Goal: Task Accomplishment & Management: Manage account settings

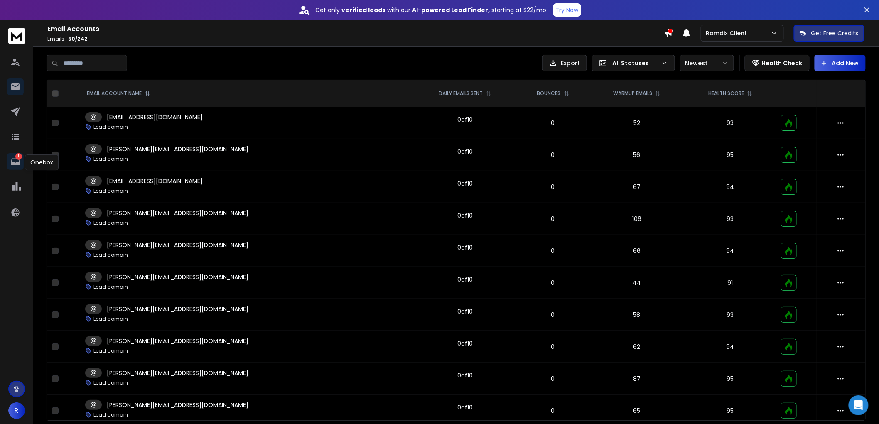
click at [17, 158] on p "1" at bounding box center [18, 156] width 7 height 7
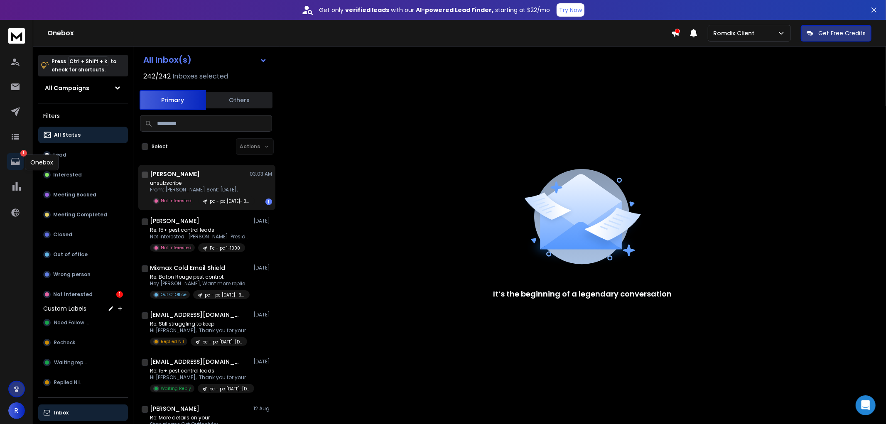
click at [202, 187] on p "From: Bessie Karl Sent: Wednesday," at bounding box center [200, 190] width 100 height 7
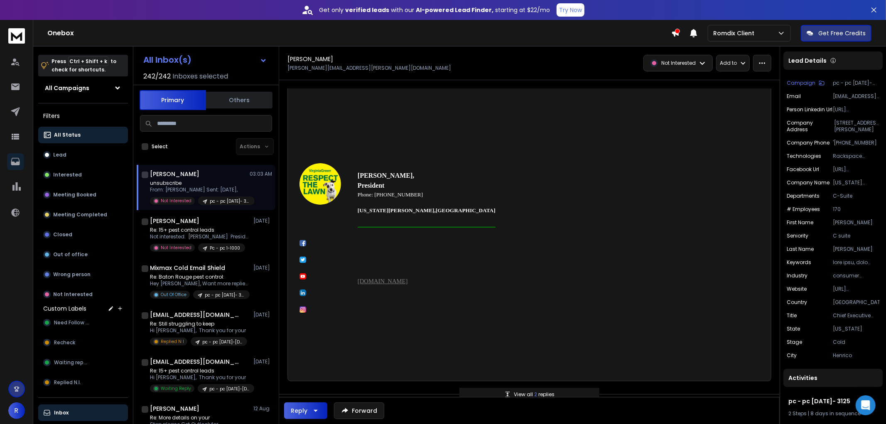
scroll to position [1011, 0]
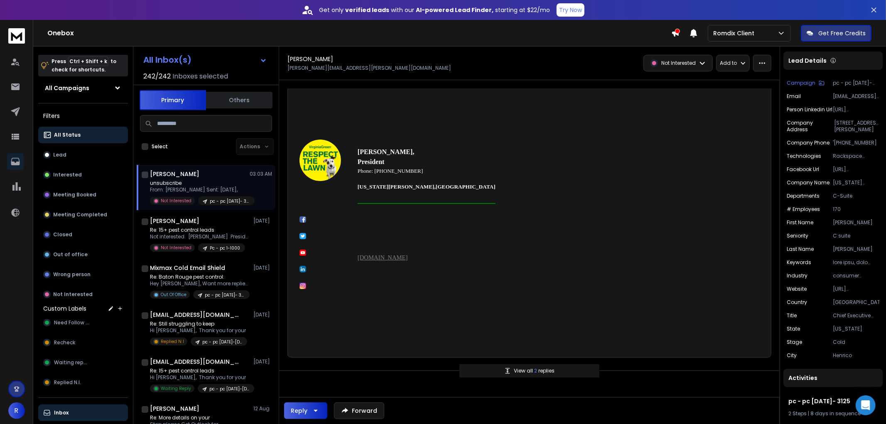
click at [533, 374] on p "View all 2 replies" at bounding box center [534, 371] width 41 height 7
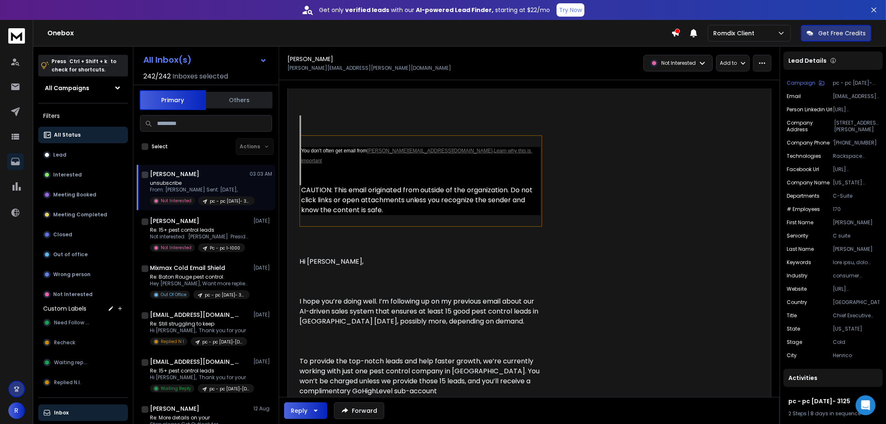
scroll to position [323, 0]
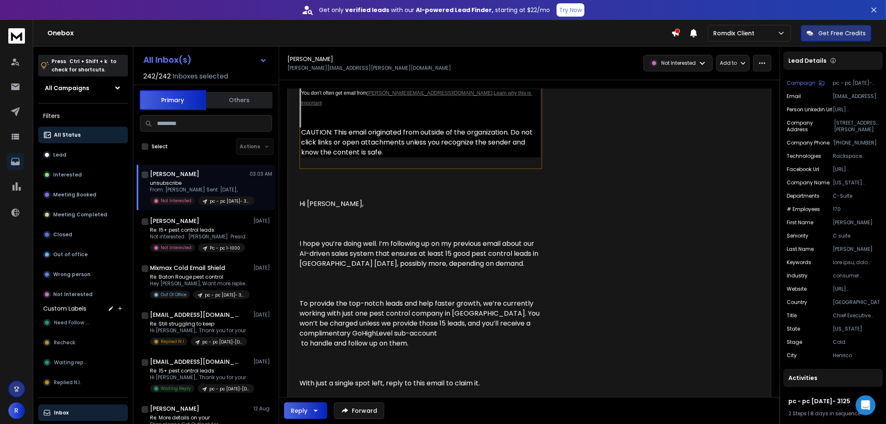
click at [300, 314] on p "To provide the top-notch leads and help faster growth, we’re currently working …" at bounding box center [421, 324] width 243 height 50
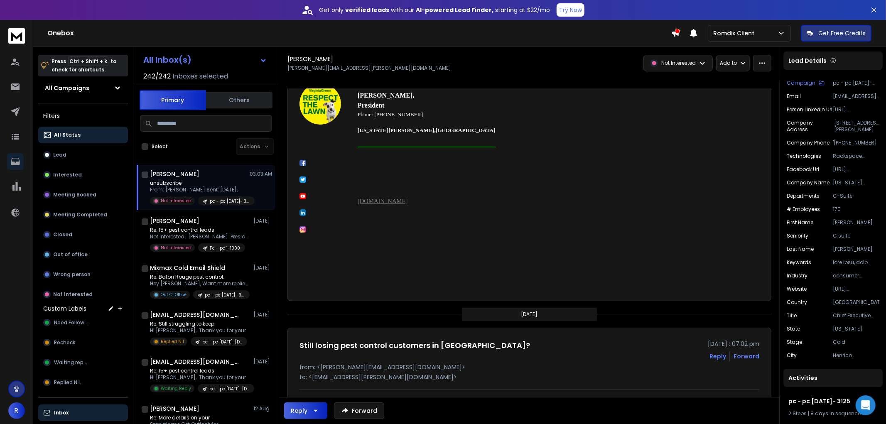
scroll to position [1015, 0]
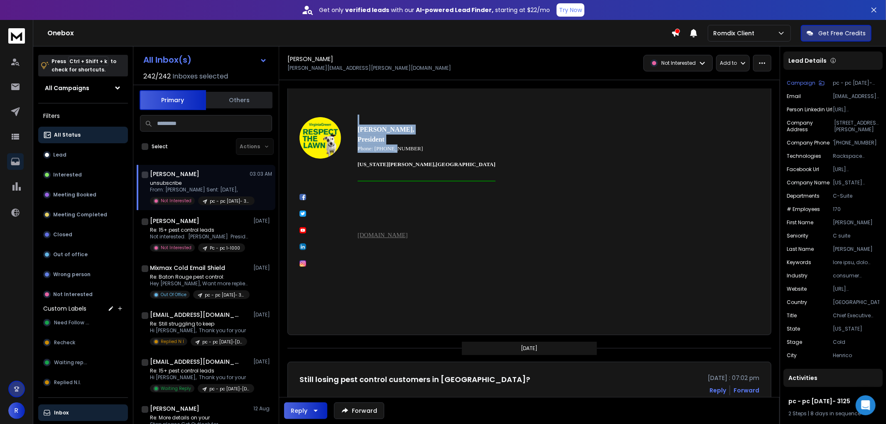
drag, startPoint x: 420, startPoint y: 158, endPoint x: 401, endPoint y: 155, distance: 19.8
click at [401, 155] on td "Gil Grattan, President Phone: 804-285-6200 Virginia Green, Richmond" at bounding box center [427, 138] width 138 height 86
click at [342, 181] on td at bounding box center [329, 138] width 58 height 86
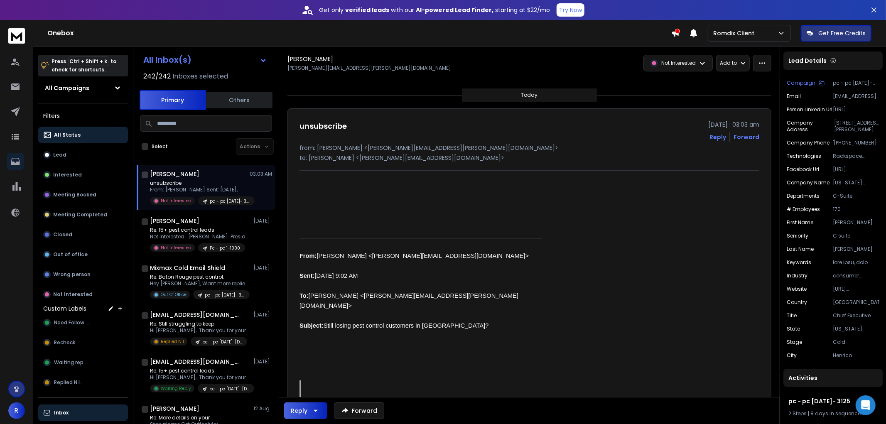
scroll to position [138, 0]
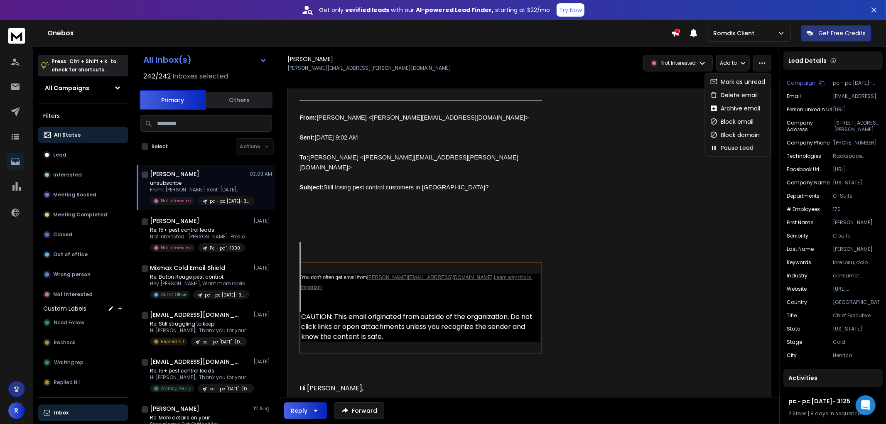
click at [761, 64] on icon "button" at bounding box center [762, 62] width 7 height 7
click at [744, 121] on div "Block email" at bounding box center [732, 122] width 44 height 8
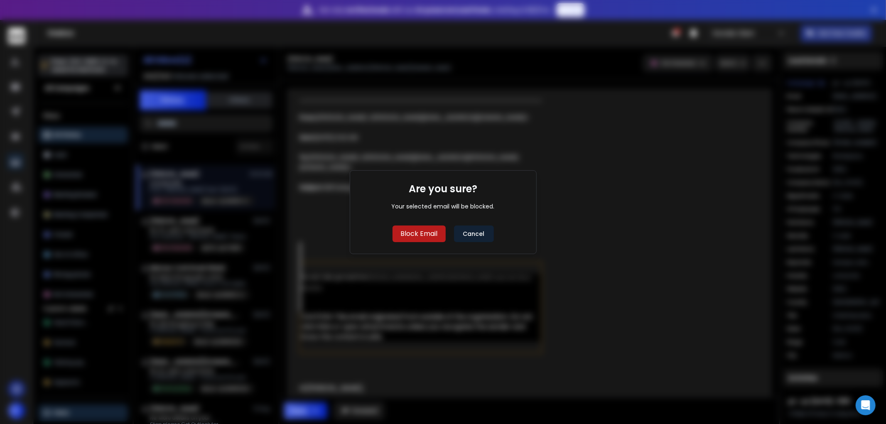
click at [420, 235] on button "Block Email" at bounding box center [419, 234] width 53 height 17
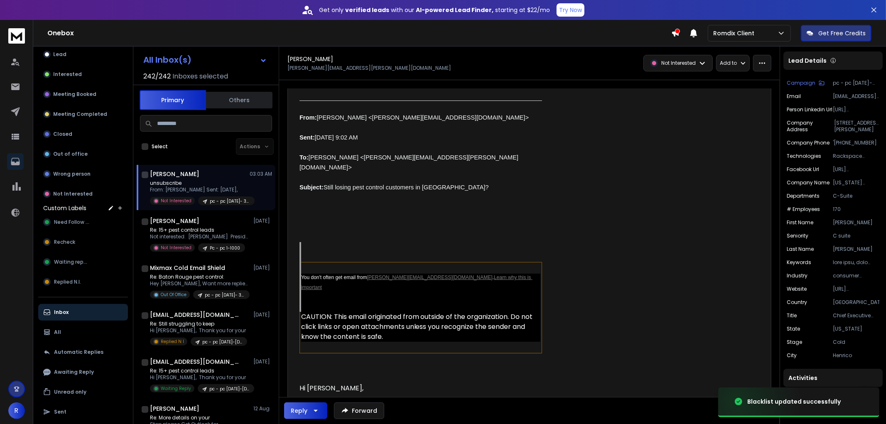
scroll to position [130, 0]
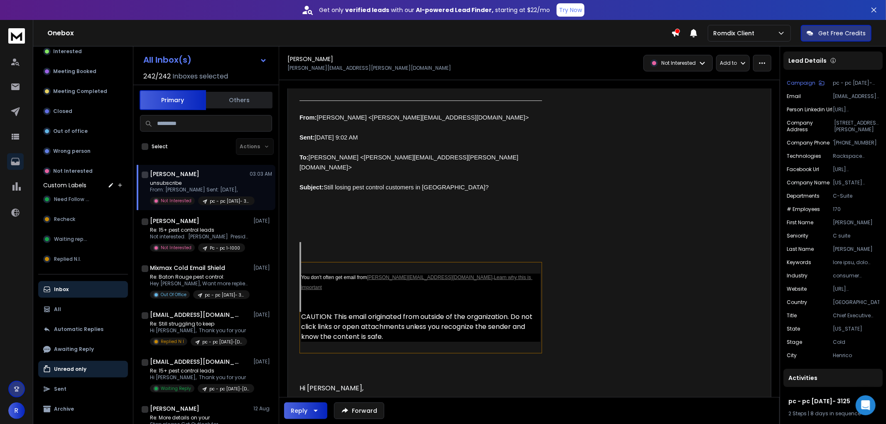
click at [64, 366] on div "Unread only" at bounding box center [64, 369] width 43 height 10
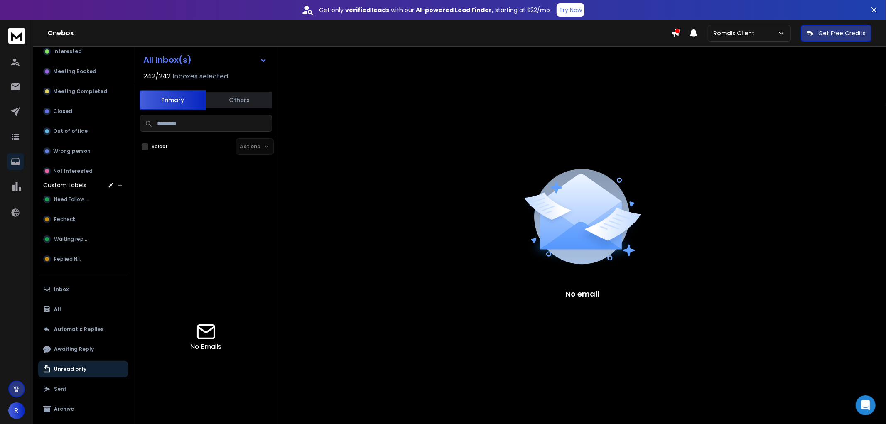
click at [68, 196] on span "Need Follow up" at bounding box center [73, 199] width 38 height 7
click at [59, 306] on p "All" at bounding box center [57, 309] width 7 height 7
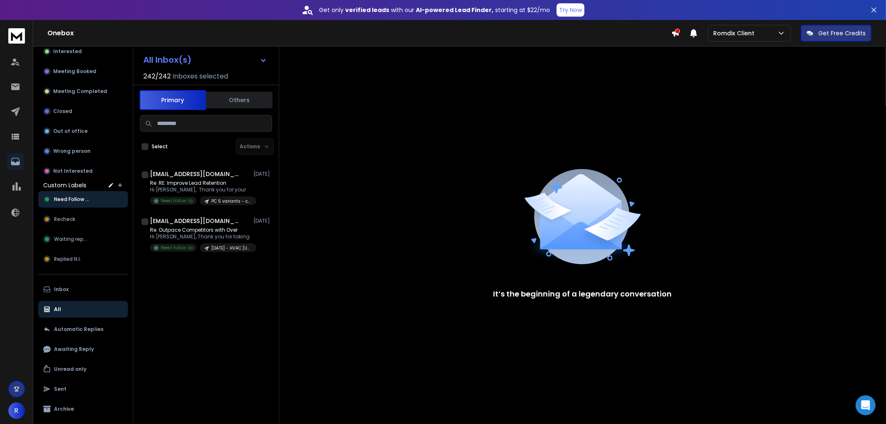
click at [67, 216] on span "Recheck" at bounding box center [64, 219] width 21 height 7
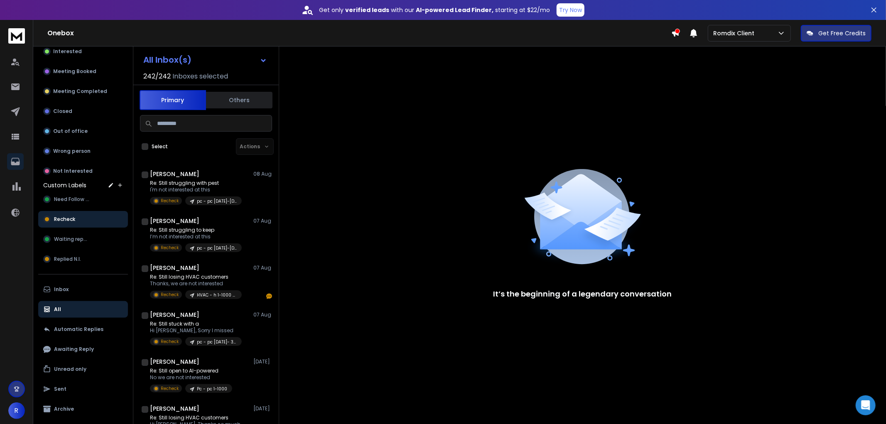
click at [72, 236] on span "Waiting reply" at bounding box center [71, 239] width 34 height 7
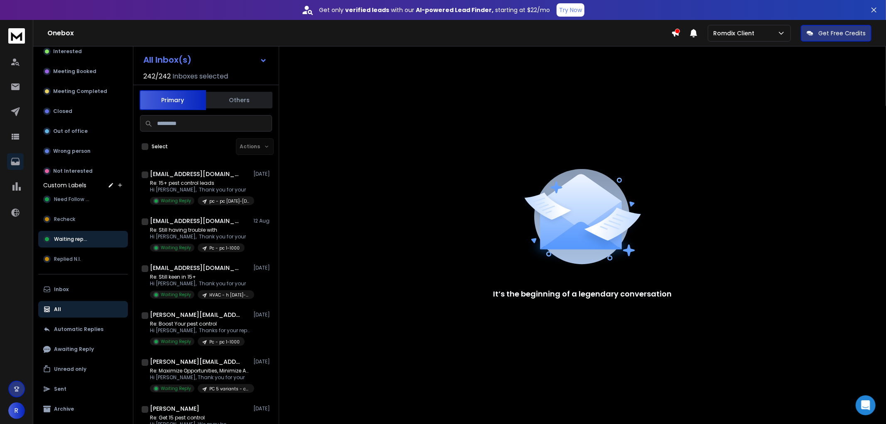
click at [66, 256] on span "Replied N.I." at bounding box center [67, 259] width 27 height 7
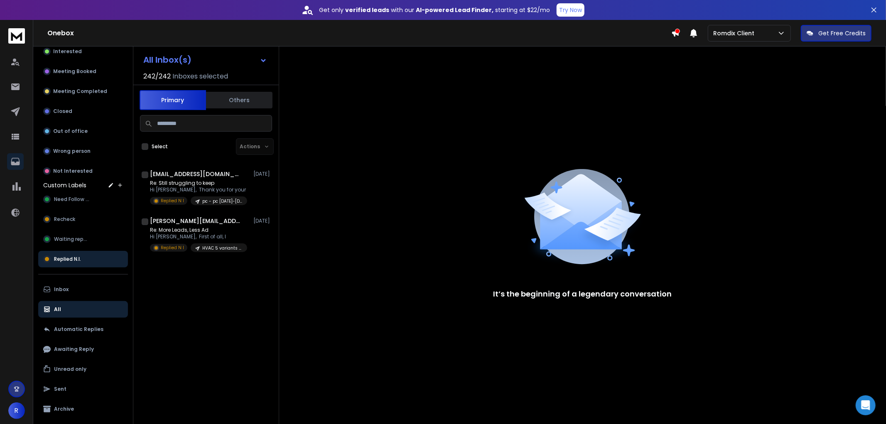
click at [81, 236] on span "Waiting reply" at bounding box center [71, 239] width 34 height 7
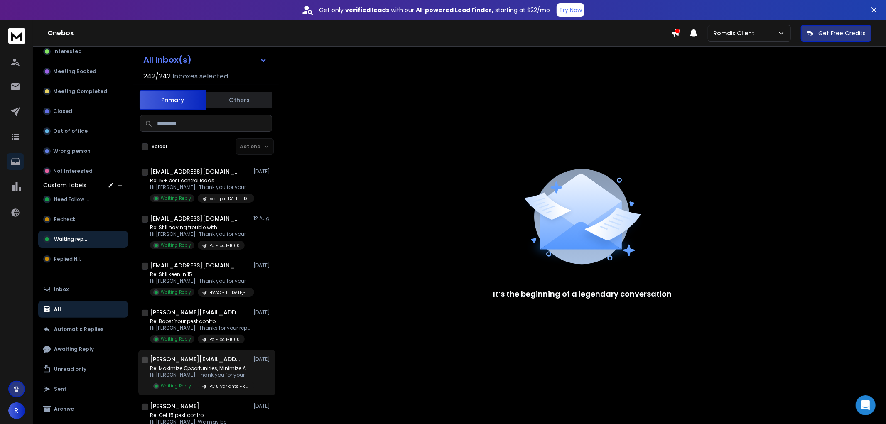
scroll to position [0, 0]
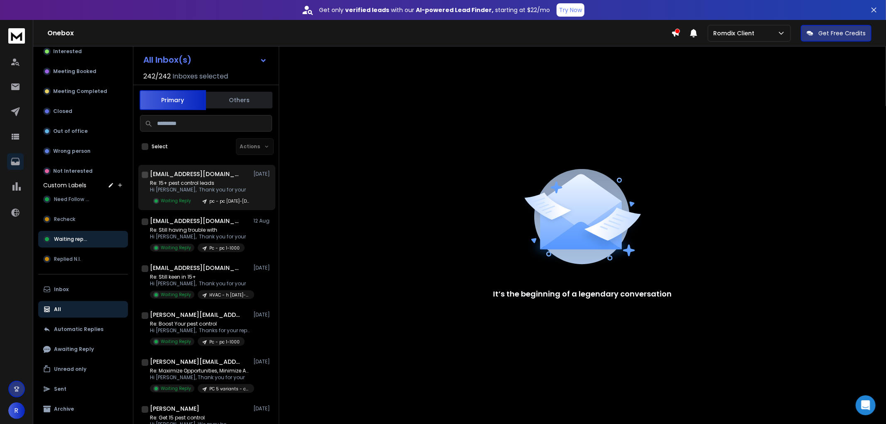
click at [243, 184] on p "Re: 15+ pest control leads" at bounding box center [200, 183] width 100 height 7
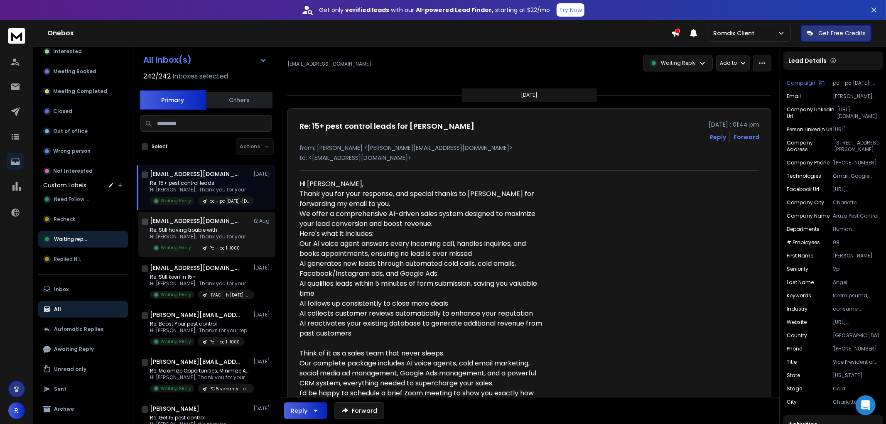
click at [227, 232] on p "Re: Still having trouble with" at bounding box center [198, 230] width 96 height 7
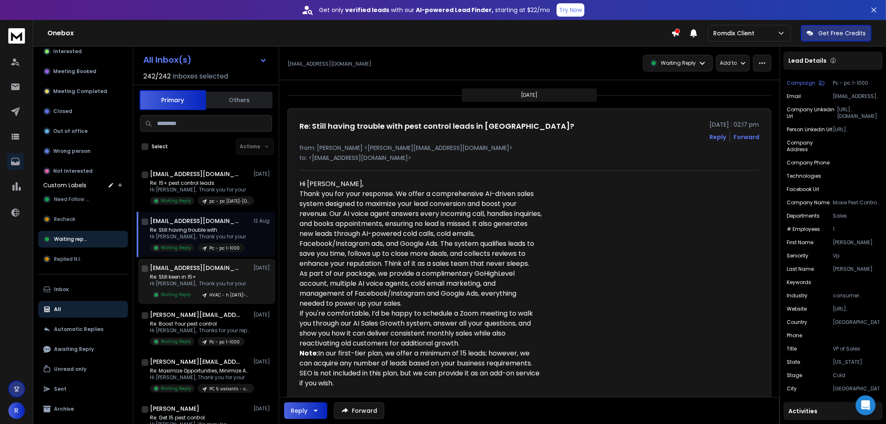
click at [223, 279] on p "Re: Still keen in 15+" at bounding box center [200, 277] width 100 height 7
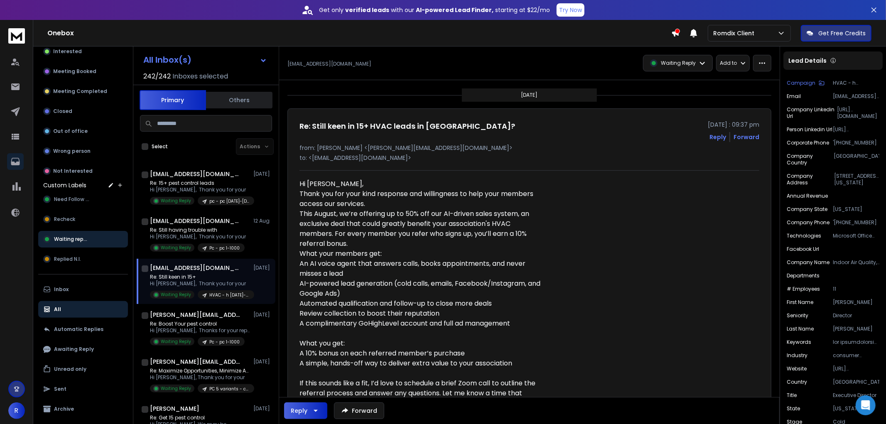
click at [226, 277] on p "Re: Still keen in 15+" at bounding box center [200, 277] width 100 height 7
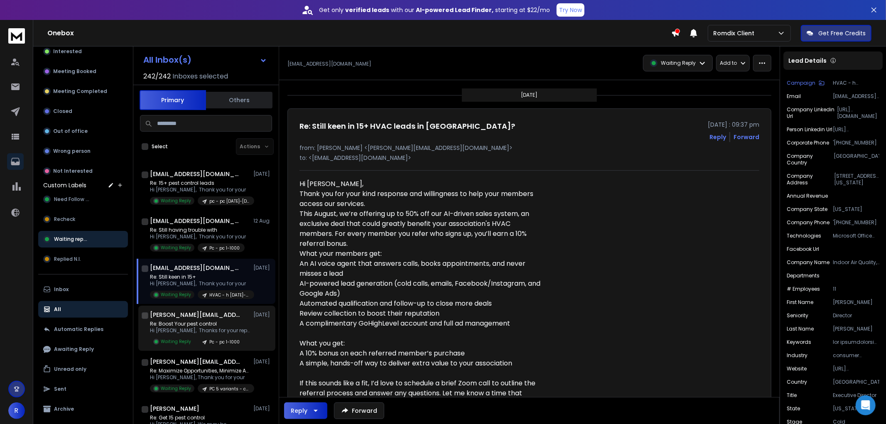
click at [195, 318] on h1 "ryan@piedpiperpest.com" at bounding box center [195, 315] width 91 height 8
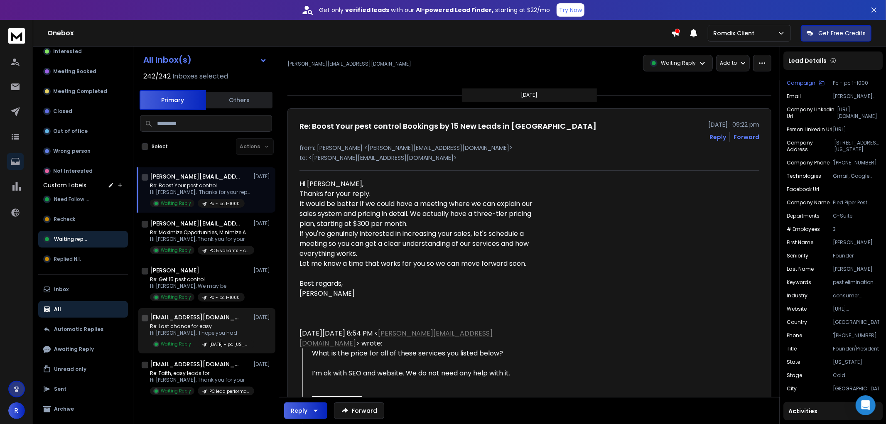
scroll to position [92, 0]
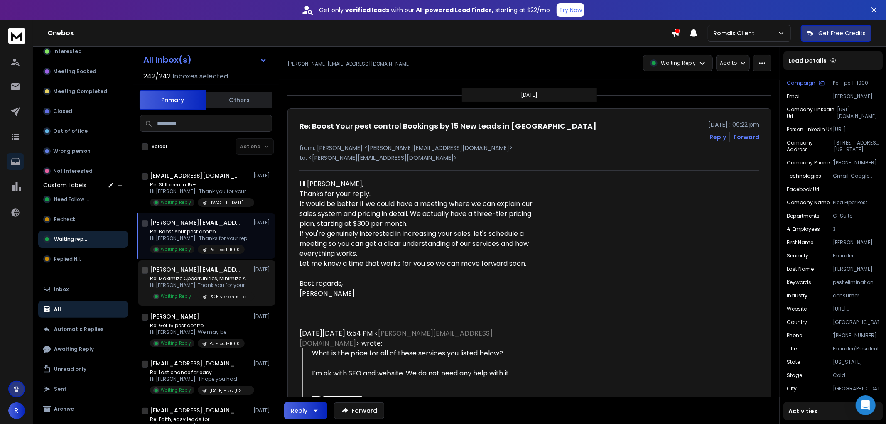
click at [204, 284] on p "Hi Johnny, Thank you for your" at bounding box center [200, 285] width 100 height 7
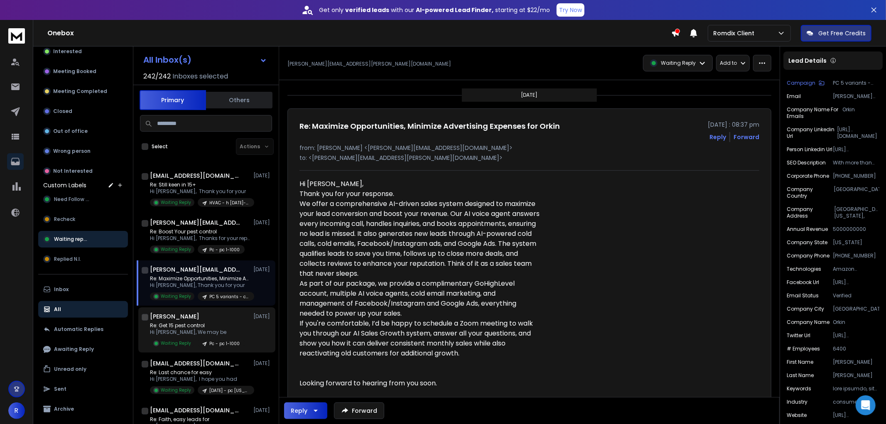
click at [189, 317] on div "Lou Mancuso 30 Jul" at bounding box center [211, 316] width 122 height 8
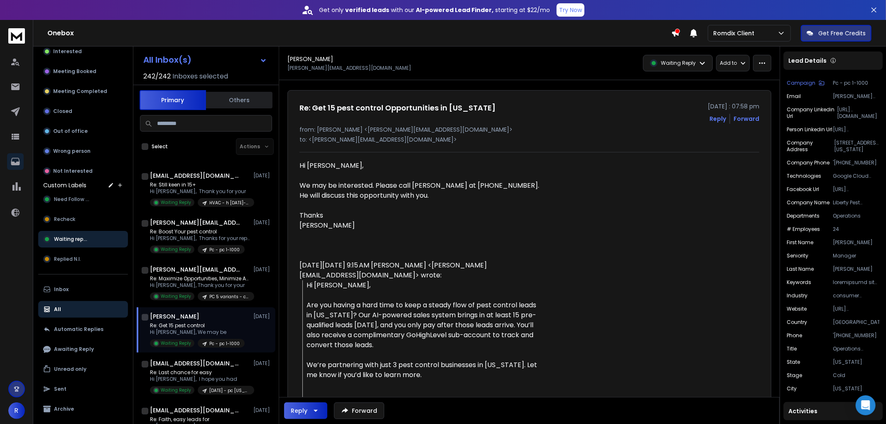
scroll to position [10, 0]
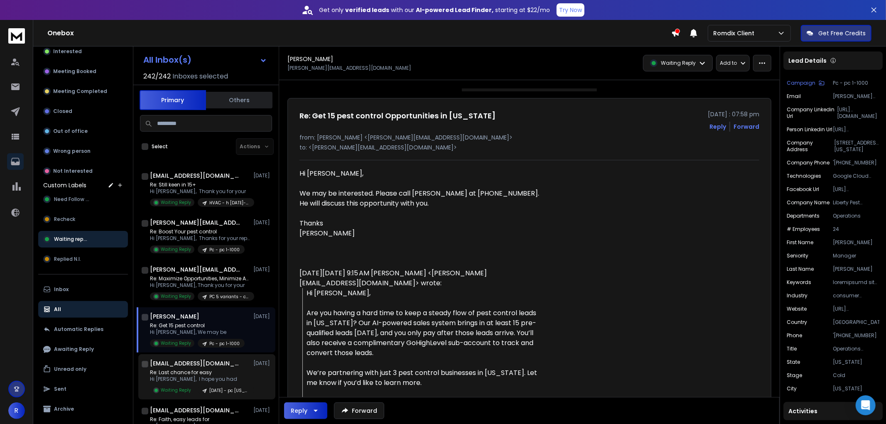
click at [214, 378] on p "Hi Mark, I hope you had" at bounding box center [200, 379] width 100 height 7
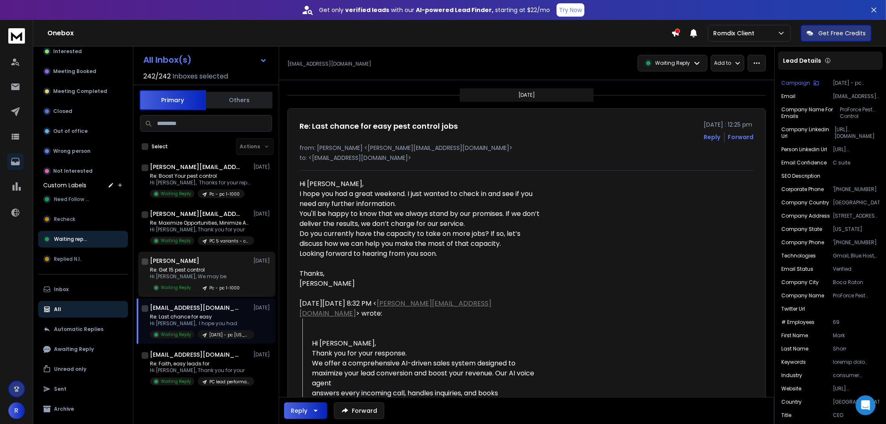
scroll to position [150, 0]
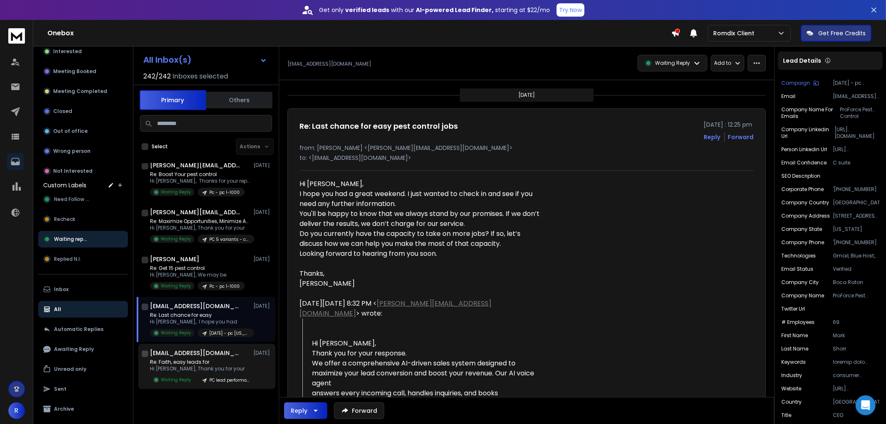
click at [174, 359] on p "Re: Faith, easy leads for" at bounding box center [200, 362] width 100 height 7
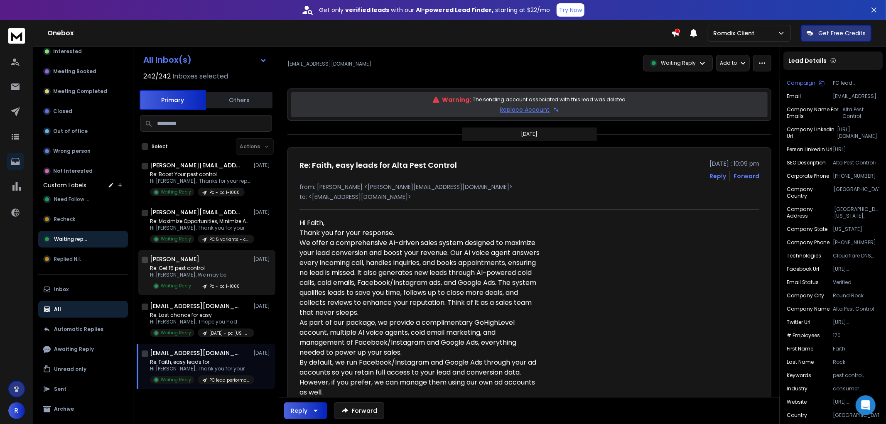
scroll to position [231, 0]
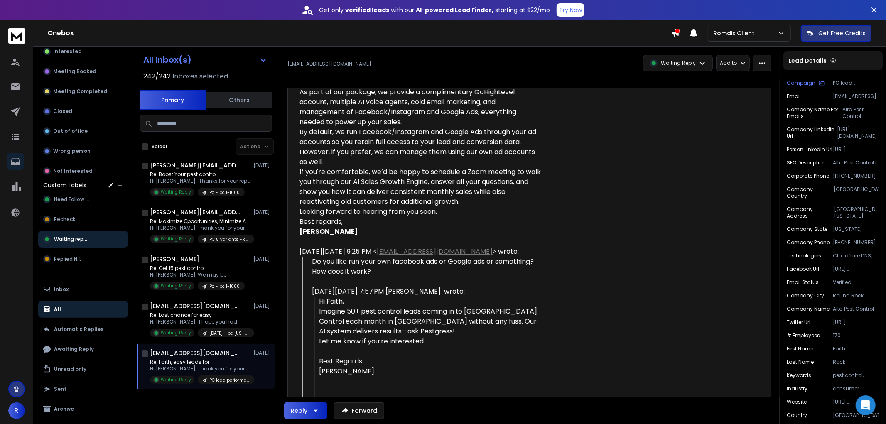
click at [74, 196] on span "Need Follow up" at bounding box center [73, 199] width 38 height 7
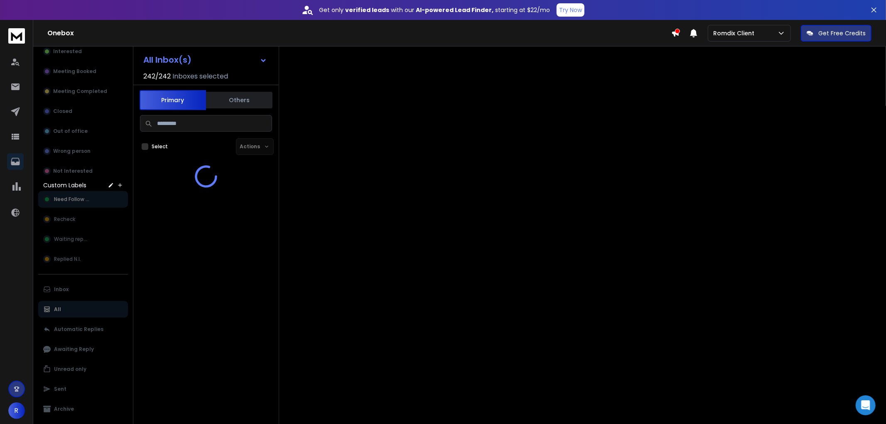
scroll to position [0, 0]
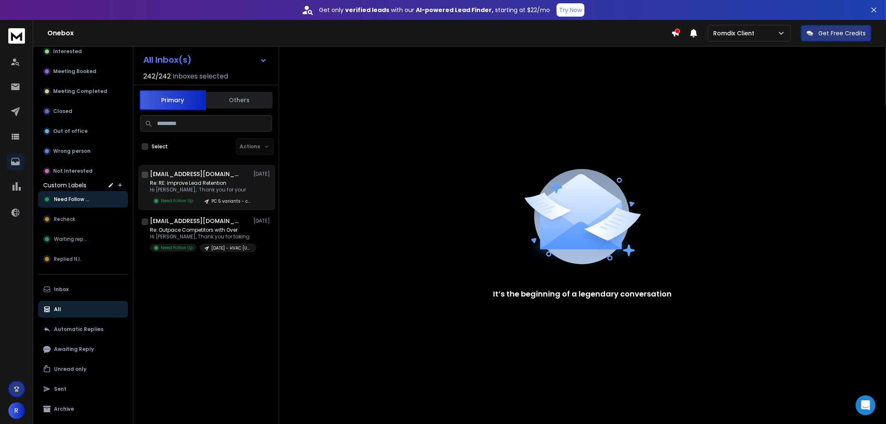
click at [204, 190] on p "Hi Carlos, Thank you for your" at bounding box center [200, 190] width 100 height 7
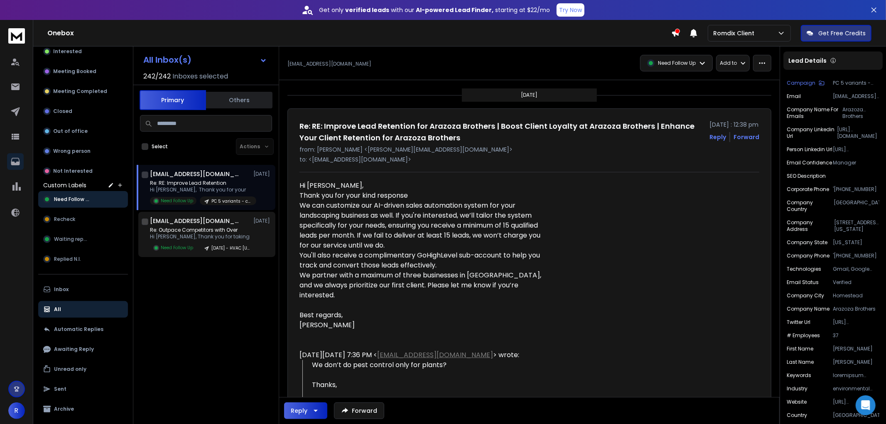
click at [184, 224] on h1 "marc@johnowensservices.com" at bounding box center [195, 221] width 91 height 8
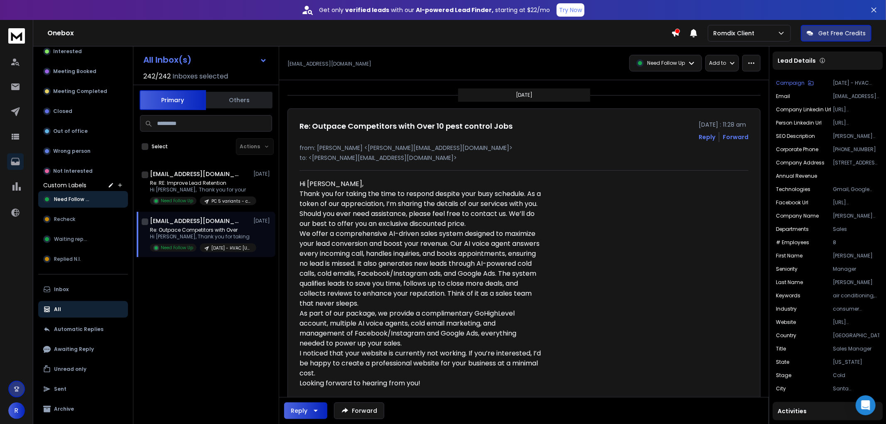
click at [71, 216] on span "Recheck" at bounding box center [64, 219] width 21 height 7
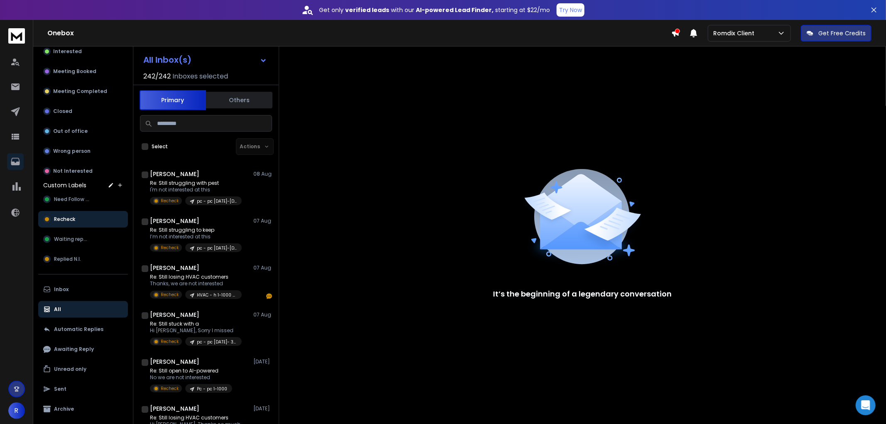
click at [70, 256] on span "Replied N.I." at bounding box center [67, 259] width 27 height 7
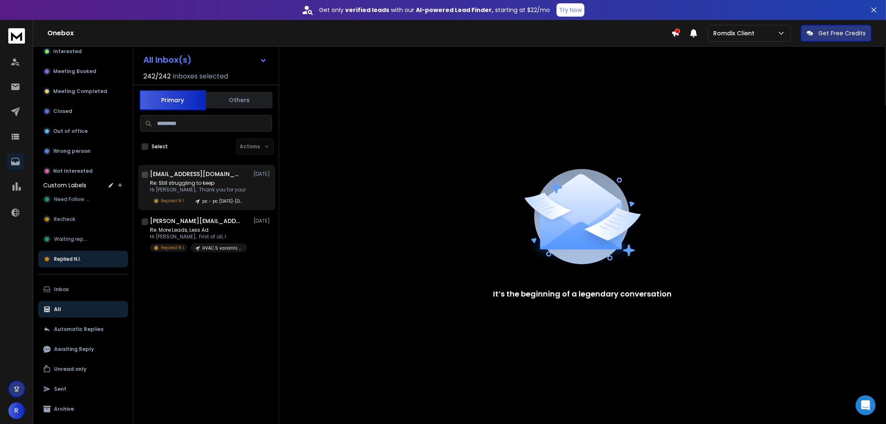
click at [182, 189] on p "Hi Alan, Thank you for your" at bounding box center [198, 190] width 97 height 7
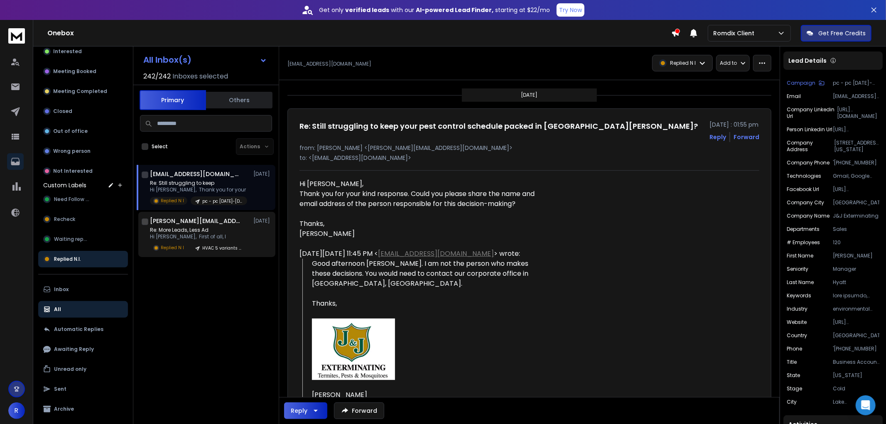
click at [177, 229] on p "Re: More Leads, Less Ad" at bounding box center [198, 230] width 97 height 7
